Goal: Task Accomplishment & Management: Manage account settings

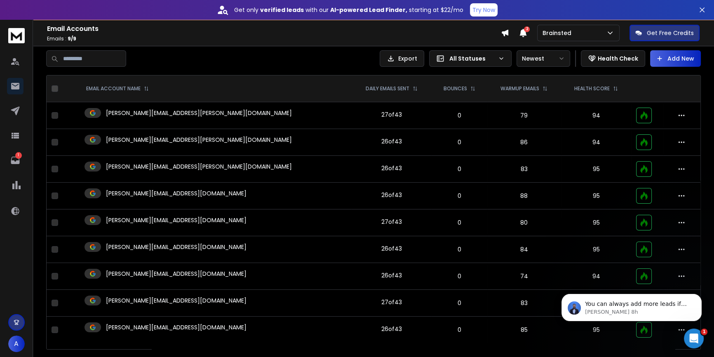
click at [198, 21] on div "Email Accounts Emails : 9 / 9 2 Brainsted Get Free Credits" at bounding box center [357, 33] width 714 height 26
click at [16, 114] on icon at bounding box center [15, 110] width 9 height 9
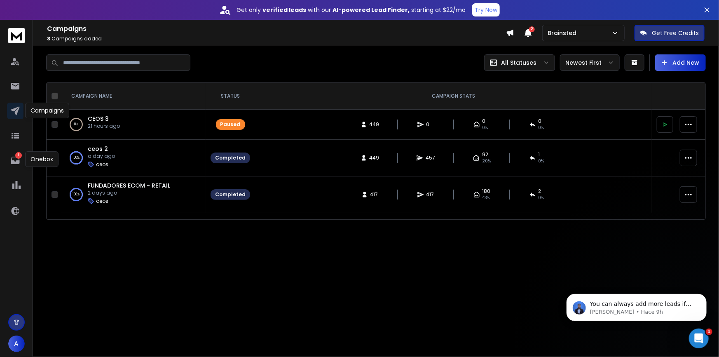
click at [6, 157] on div "1 A" at bounding box center [16, 190] width 33 height 340
click at [10, 157] on icon at bounding box center [15, 160] width 10 height 10
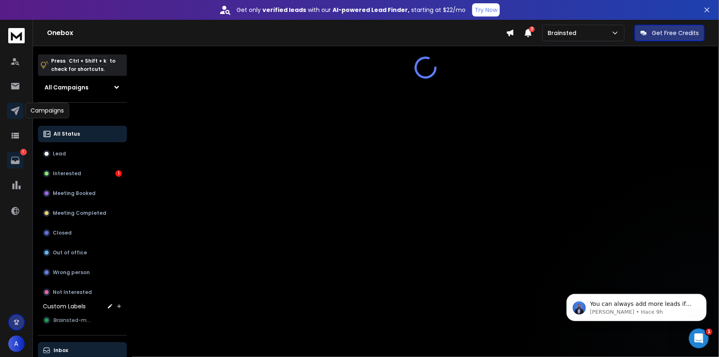
click at [12, 115] on link at bounding box center [15, 111] width 16 height 16
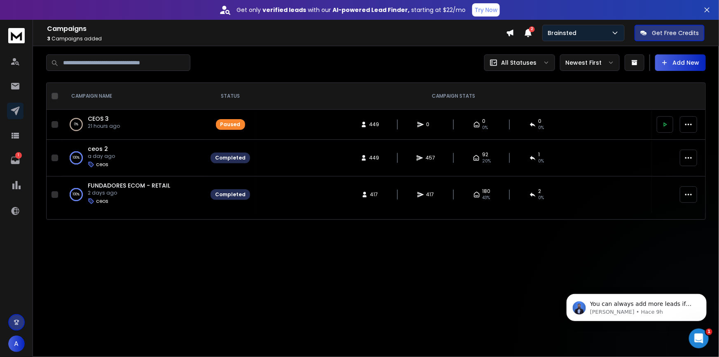
click at [586, 25] on button "Brainsted" at bounding box center [583, 33] width 82 height 16
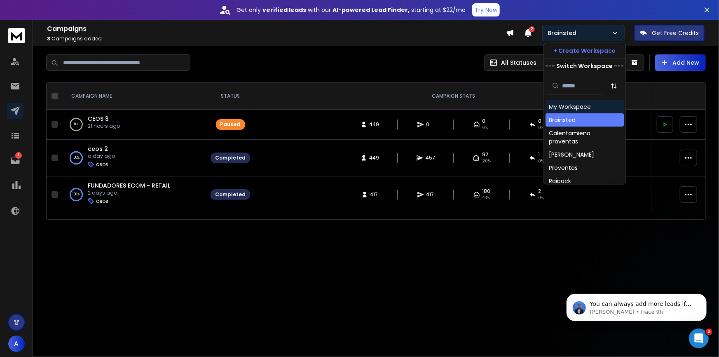
click at [589, 30] on div "Brainsted" at bounding box center [584, 33] width 72 height 8
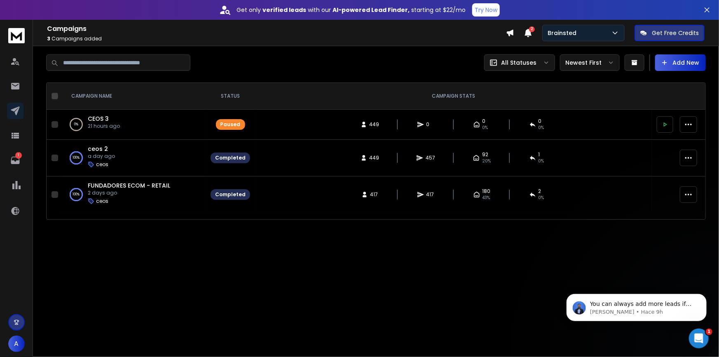
click at [589, 30] on div "Brainsted" at bounding box center [584, 33] width 72 height 8
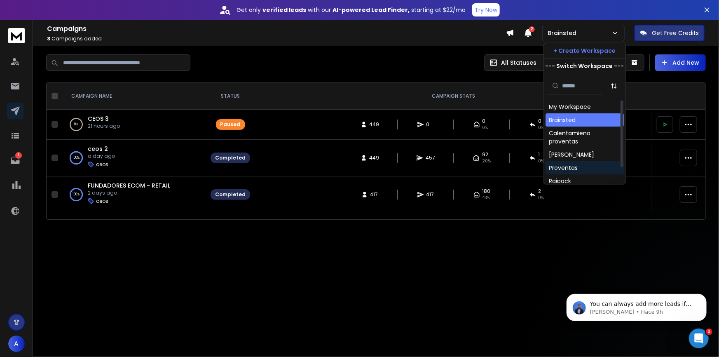
click at [559, 168] on div "Proventas" at bounding box center [563, 168] width 29 height 8
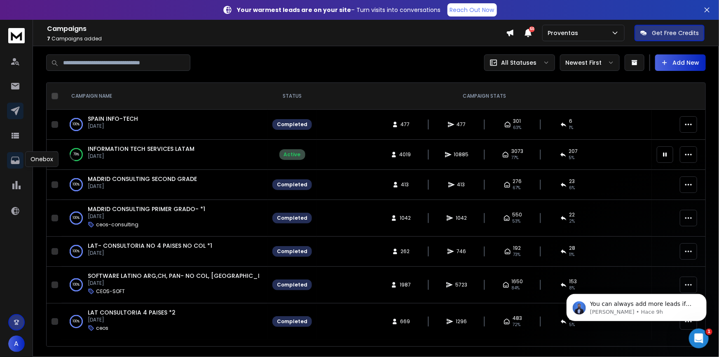
click at [17, 157] on icon at bounding box center [15, 160] width 10 height 10
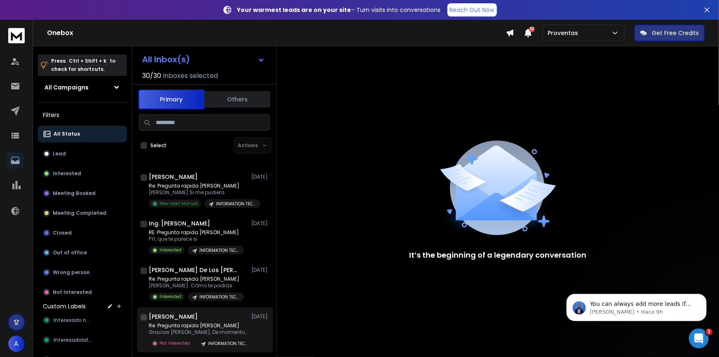
scroll to position [1049, 0]
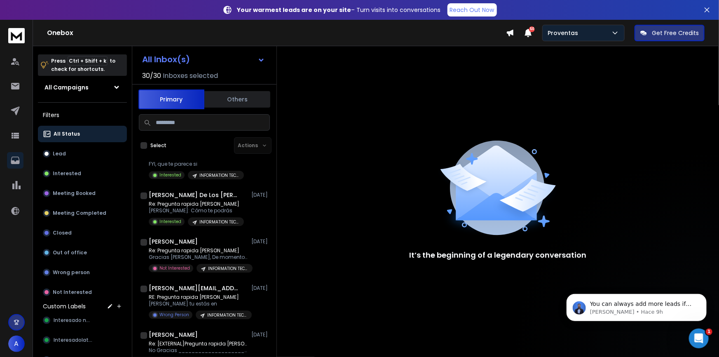
click at [587, 29] on div "Proventas" at bounding box center [584, 33] width 72 height 8
click at [585, 32] on div "Proventas" at bounding box center [584, 33] width 72 height 8
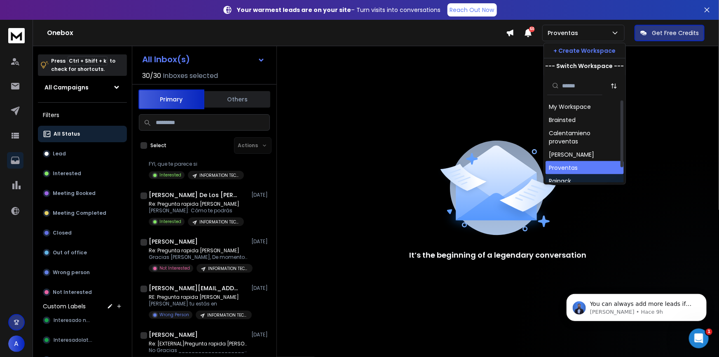
click at [572, 177] on div "Rajpack" at bounding box center [584, 180] width 78 height 13
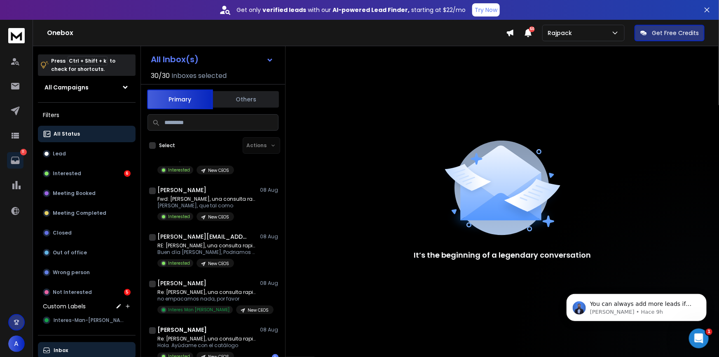
scroll to position [37, 0]
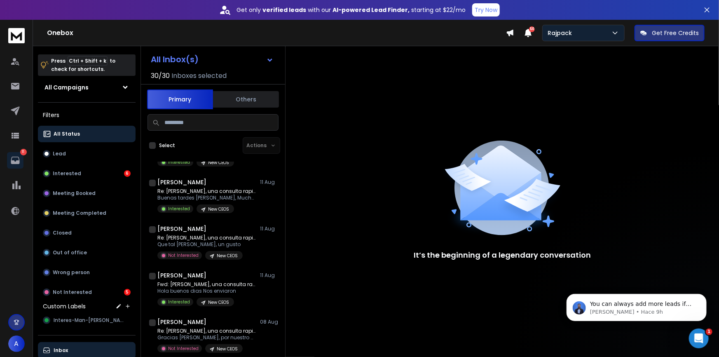
click at [580, 30] on div "Rajpack" at bounding box center [584, 33] width 72 height 8
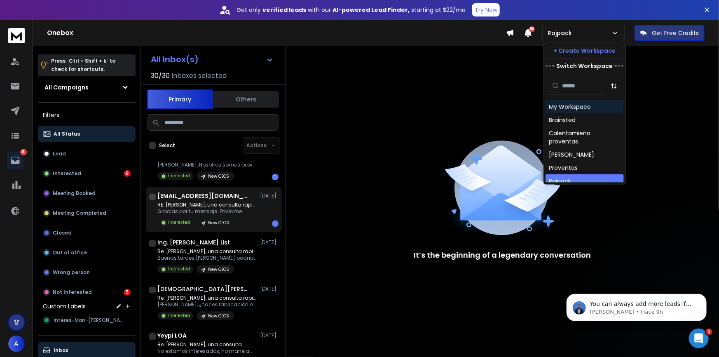
scroll to position [899, 0]
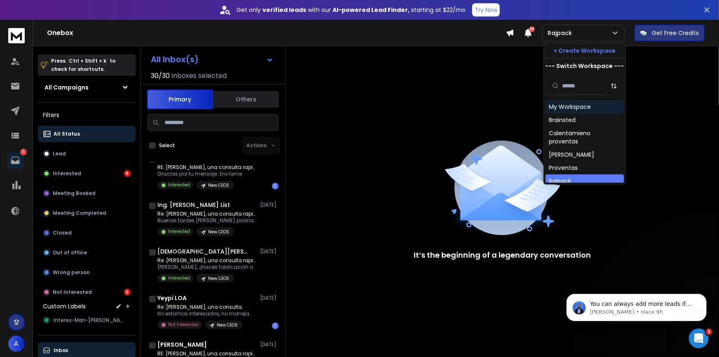
click at [354, 132] on div "It’s the beginning of a legendary conversation" at bounding box center [502, 197] width 433 height 303
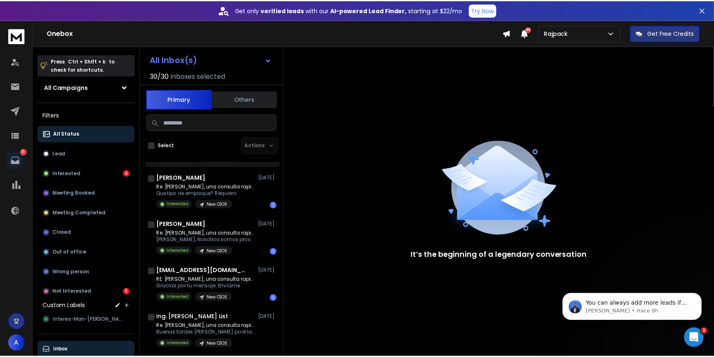
scroll to position [712, 0]
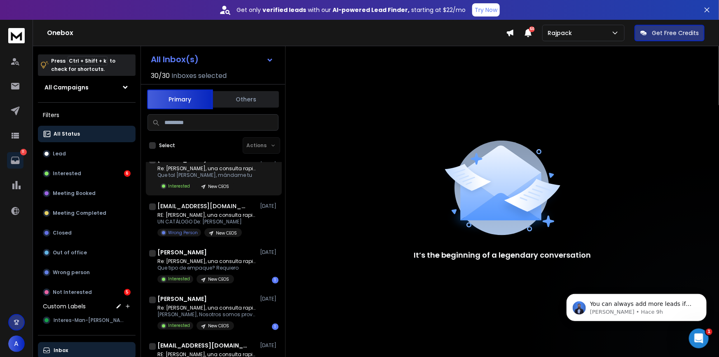
click at [195, 169] on p "Re: Alex, una consulta rapida" at bounding box center [206, 168] width 99 height 7
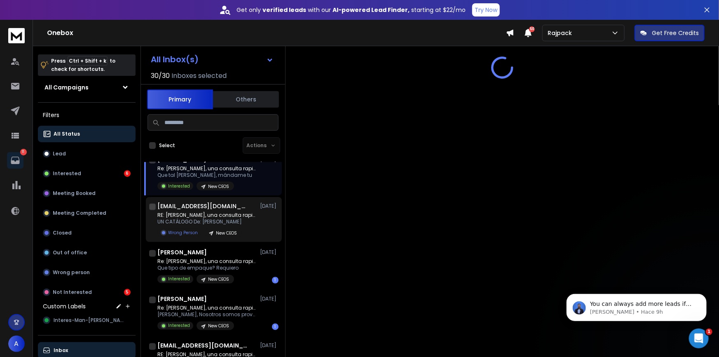
click at [192, 212] on p "RE: Leticia, una consulta rapida" at bounding box center [206, 215] width 99 height 7
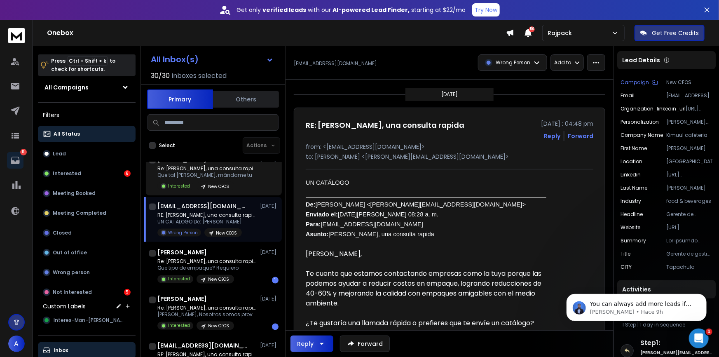
click at [210, 185] on p "New CEOS" at bounding box center [218, 186] width 21 height 6
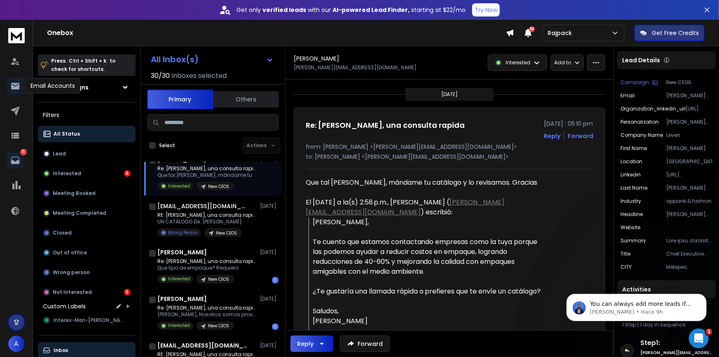
click at [21, 89] on link at bounding box center [15, 86] width 16 height 16
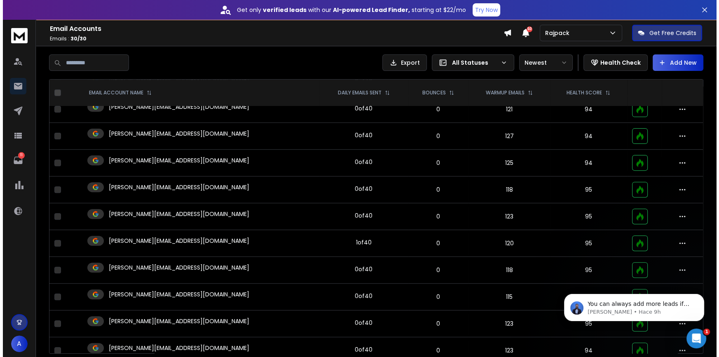
scroll to position [560, 0]
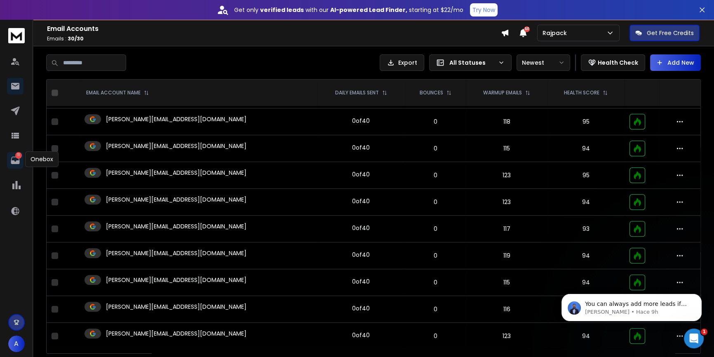
click at [14, 155] on icon at bounding box center [15, 160] width 10 height 10
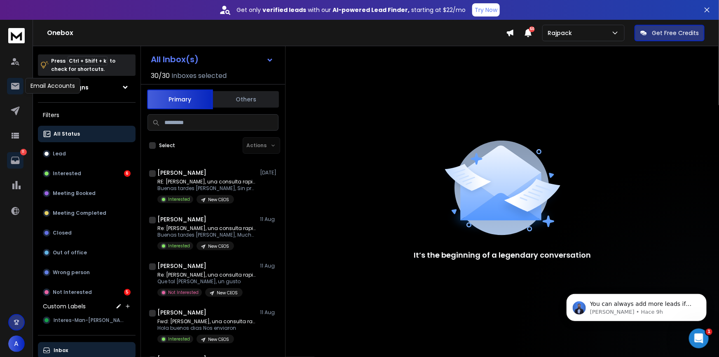
click at [12, 91] on link at bounding box center [15, 86] width 16 height 16
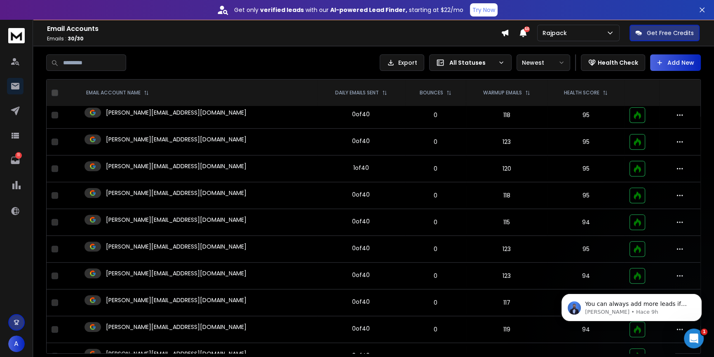
scroll to position [560, 0]
